Goal: Task Accomplishment & Management: Use online tool/utility

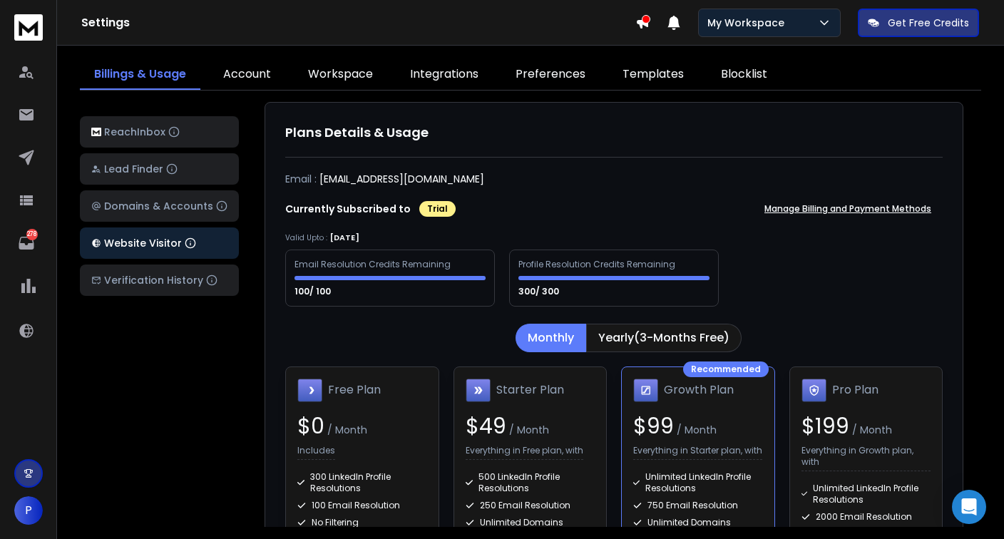
click at [772, 21] on p "My Workspace" at bounding box center [748, 23] width 83 height 14
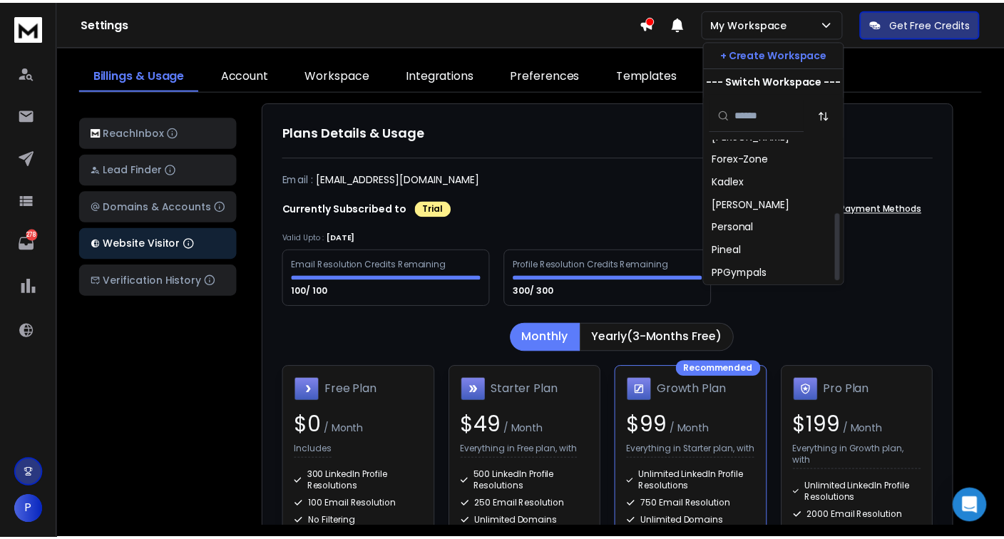
scroll to position [154, 0]
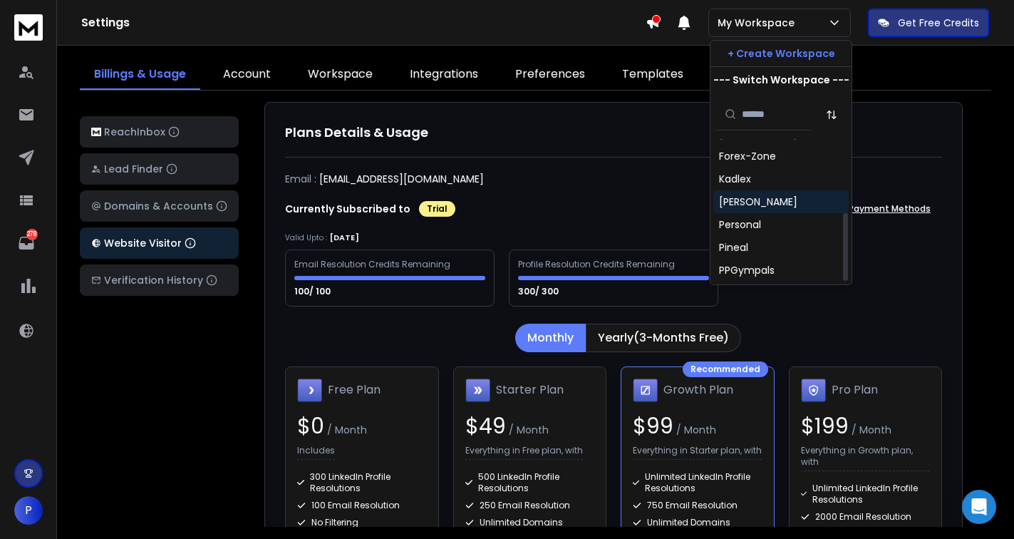
click at [752, 205] on div "[PERSON_NAME]" at bounding box center [758, 202] width 78 height 14
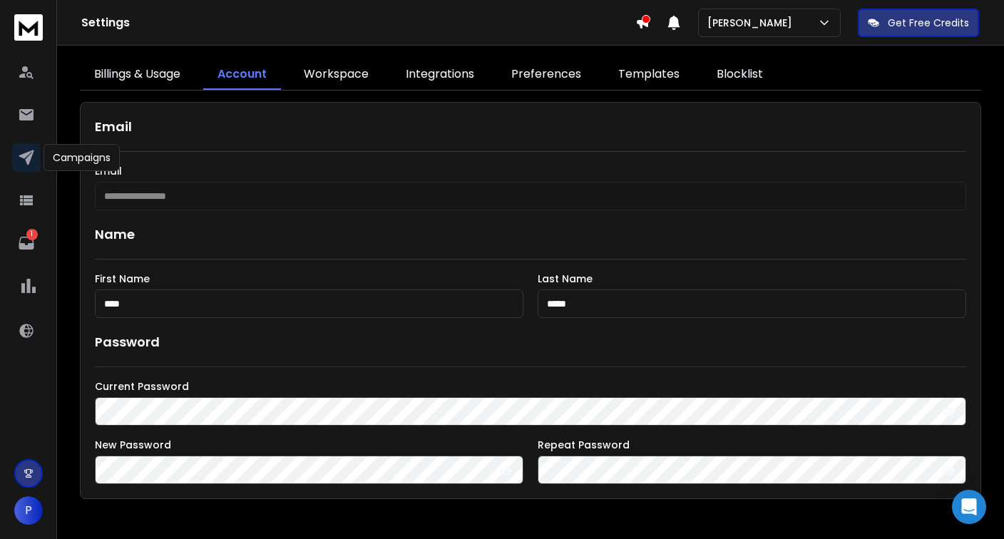
click at [15, 159] on link at bounding box center [26, 157] width 29 height 29
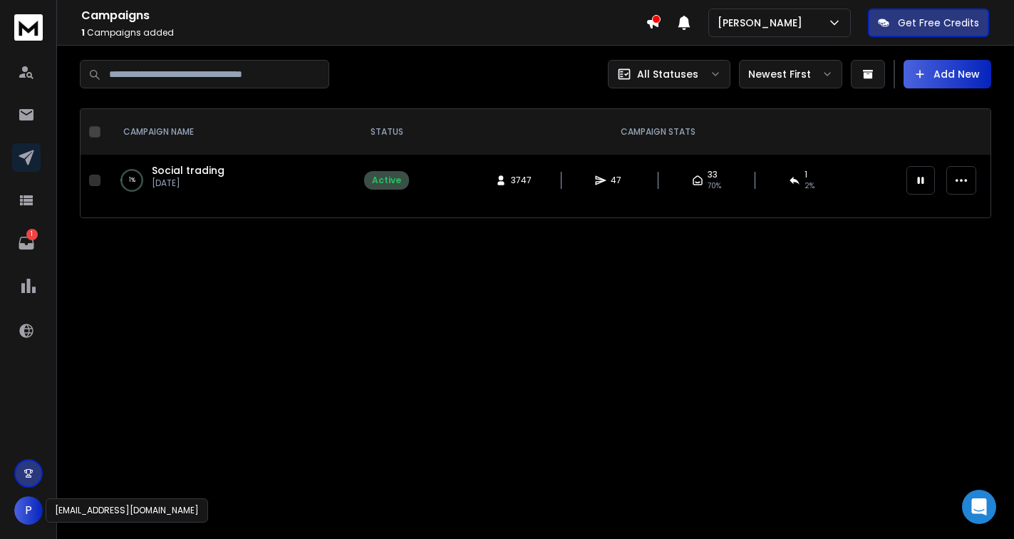
click at [22, 505] on span "P" at bounding box center [28, 510] width 29 height 29
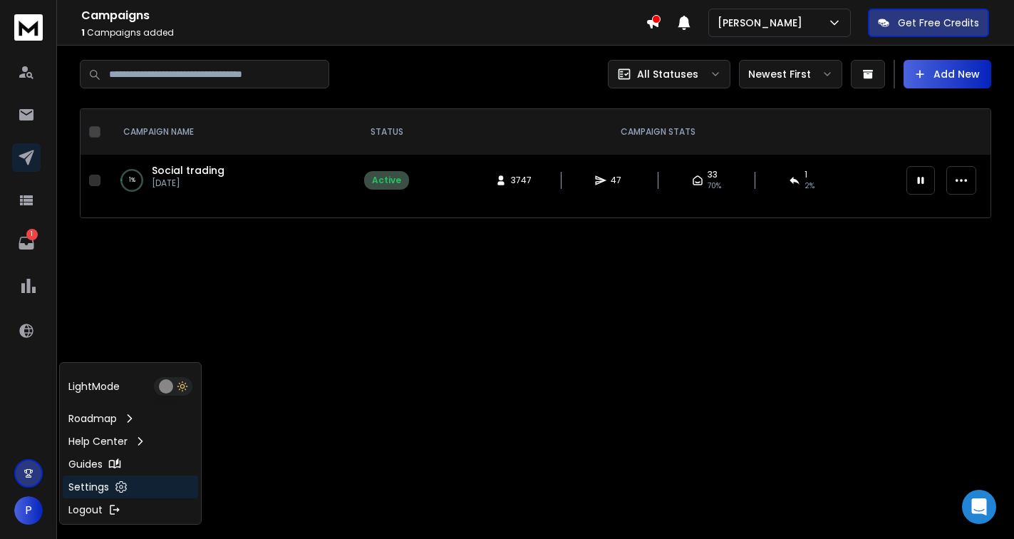
click at [83, 483] on p "Settings" at bounding box center [88, 487] width 41 height 14
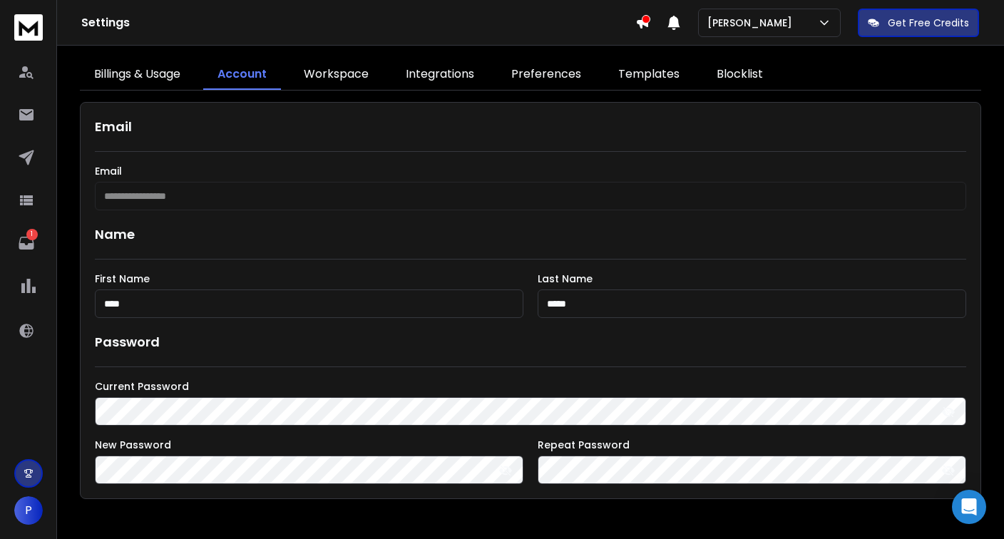
click at [428, 66] on link "Integrations" at bounding box center [439, 75] width 97 height 30
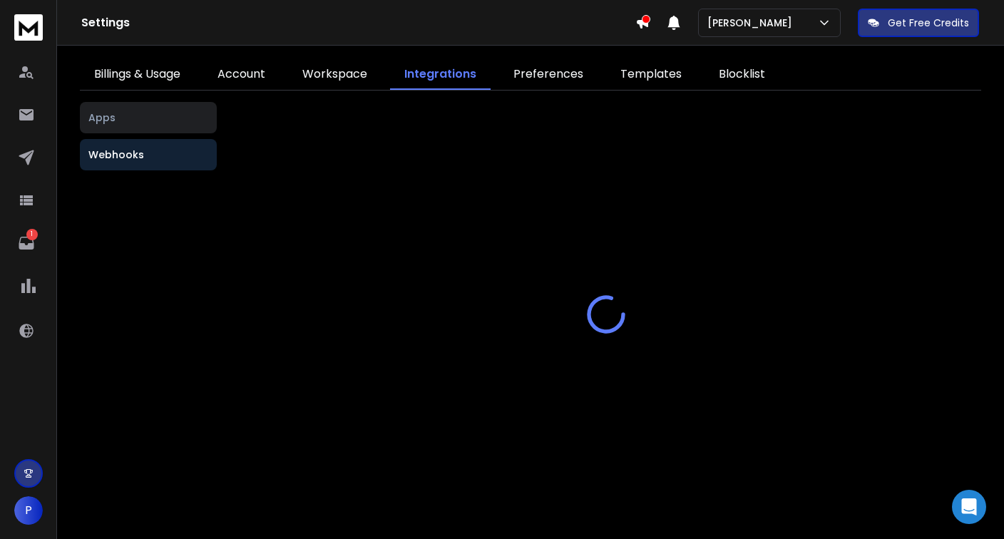
click at [133, 158] on button "Webhooks" at bounding box center [148, 154] width 137 height 31
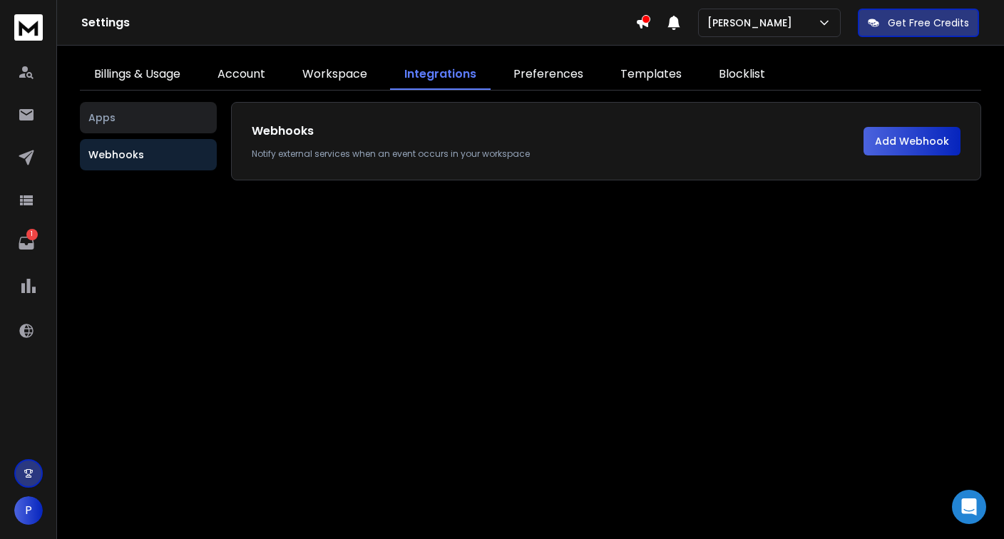
click at [900, 143] on button "Add Webhook" at bounding box center [911, 141] width 97 height 29
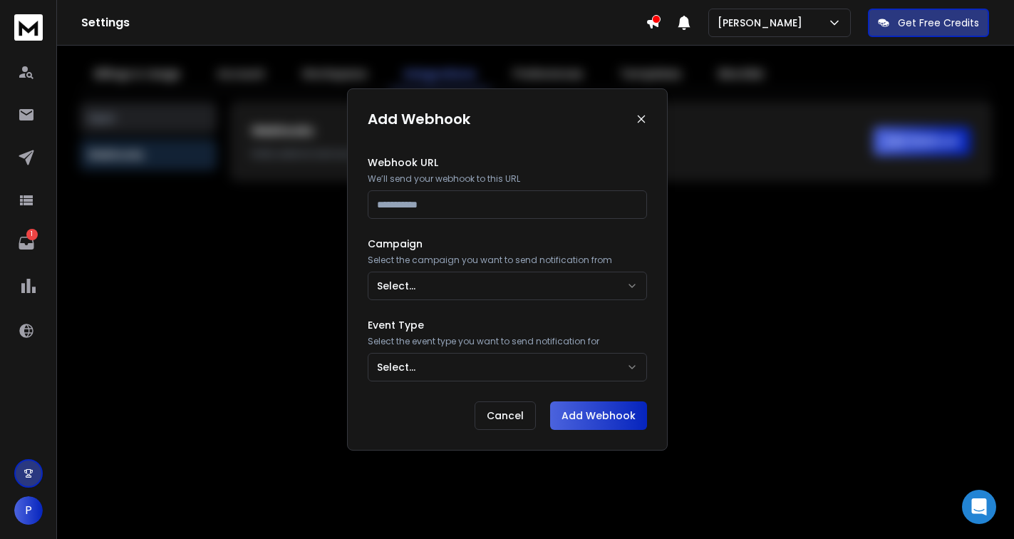
click at [451, 204] on input at bounding box center [507, 204] width 279 height 29
paste input "**********"
type input "**********"
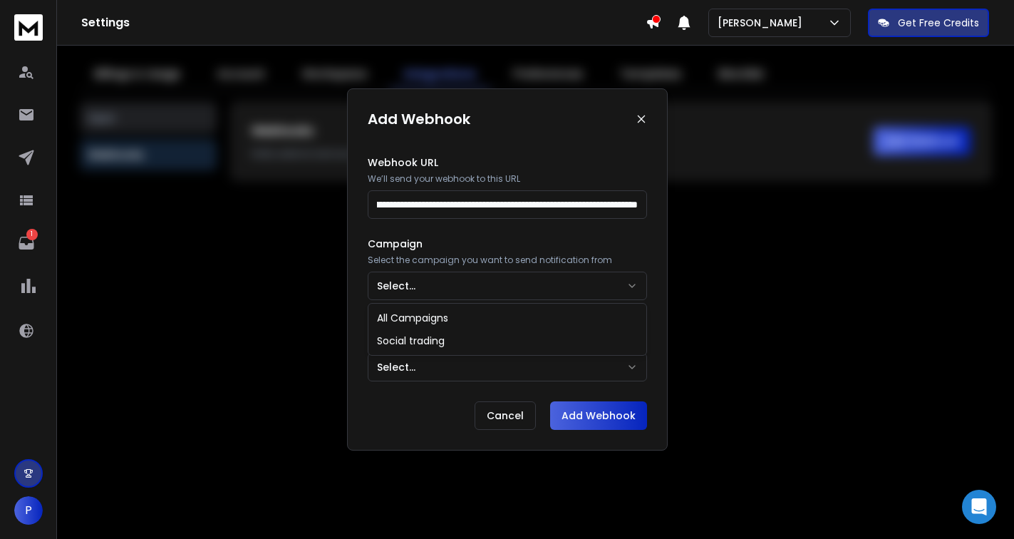
click at [433, 282] on button "Select..." at bounding box center [507, 286] width 279 height 29
select select "*****"
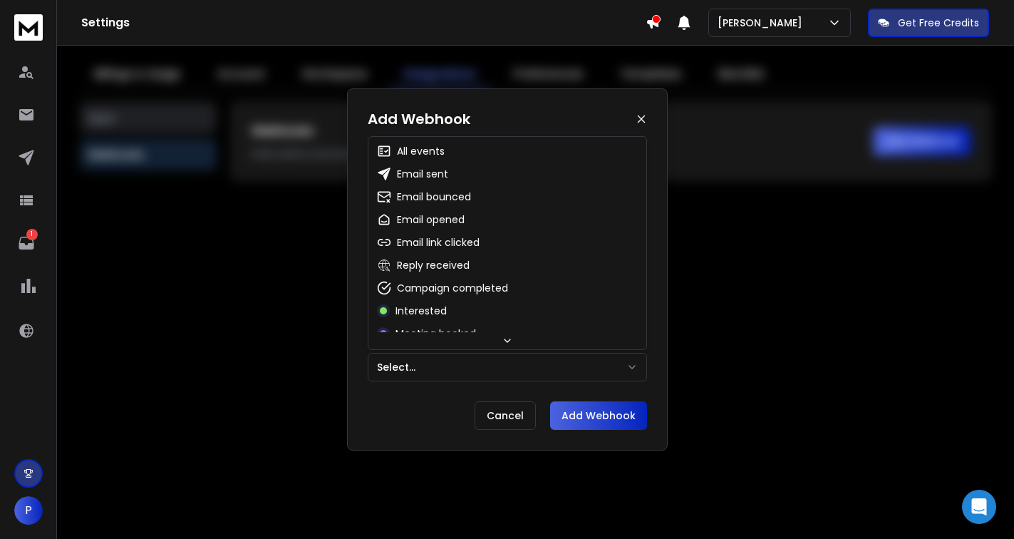
click at [422, 367] on button "Select..." at bounding box center [507, 367] width 279 height 29
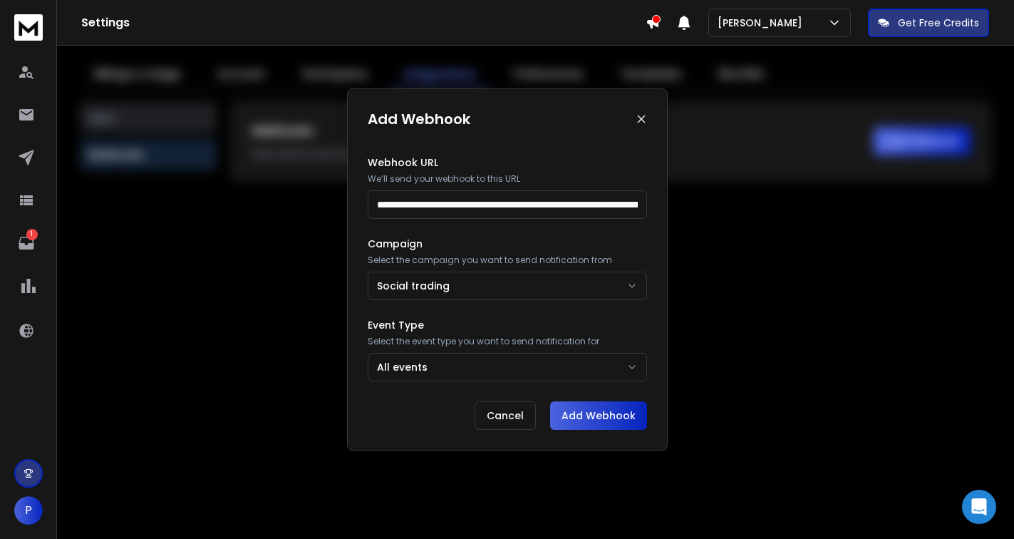
click at [425, 371] on div "All events" at bounding box center [402, 367] width 51 height 14
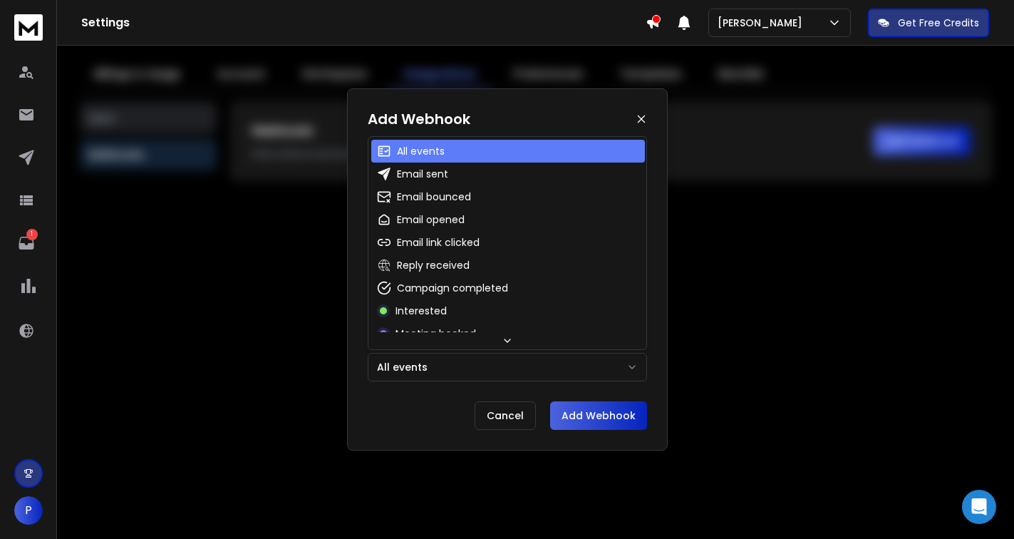
click at [418, 408] on div "Cancel Add Webhook" at bounding box center [507, 415] width 279 height 29
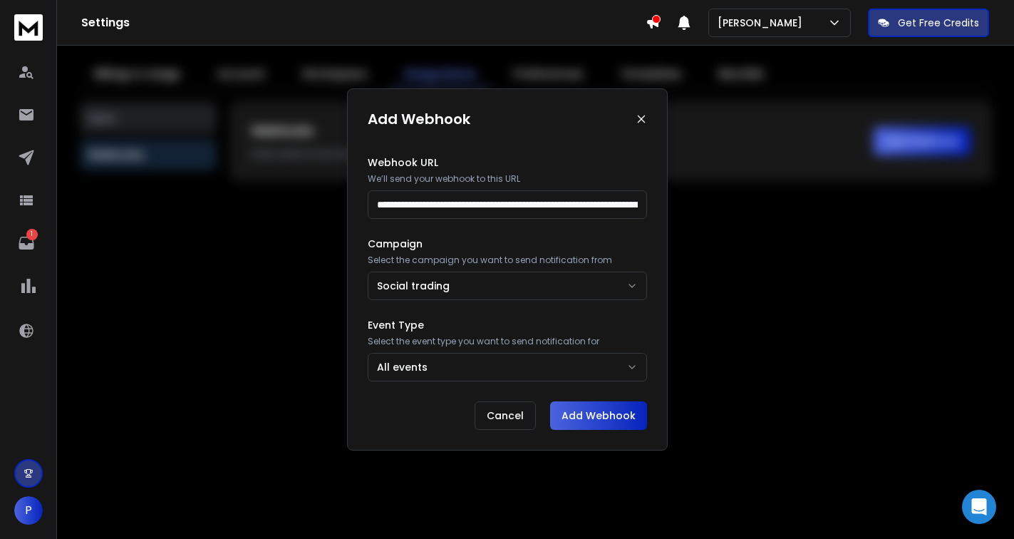
click at [609, 416] on button "Add Webhook" at bounding box center [598, 415] width 97 height 29
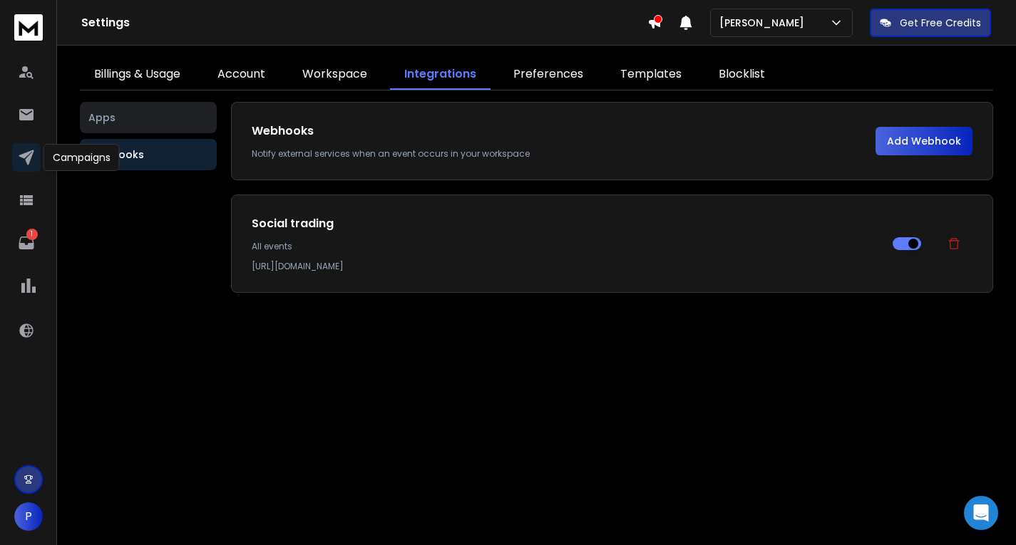
click at [27, 161] on icon at bounding box center [26, 157] width 15 height 15
